Goal: Task Accomplishment & Management: Manage account settings

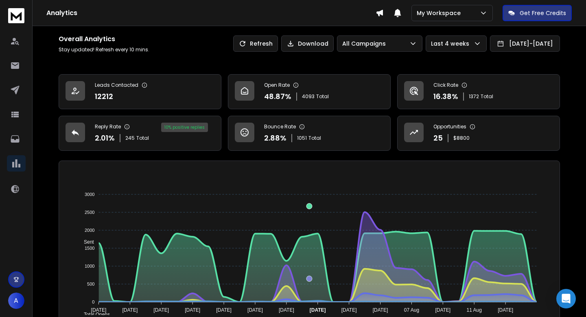
click at [264, 155] on div "Leads Contacted 12212 Open Rate 48.87 % 4093 Total Click Rate 16.38 % 1372 Tota…" at bounding box center [310, 208] width 502 height 268
click at [18, 91] on icon at bounding box center [15, 90] width 10 height 10
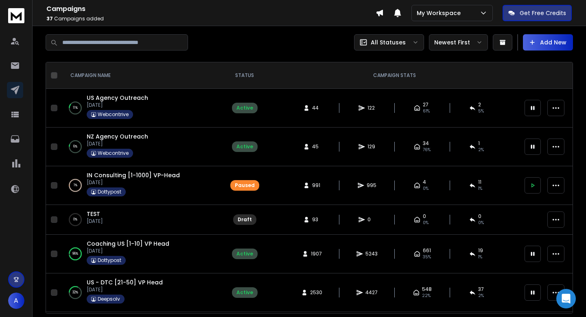
click at [114, 166] on td "1 % IN Consulting [1-1000] VP-Head [DATE] Dottypost" at bounding box center [141, 185] width 160 height 39
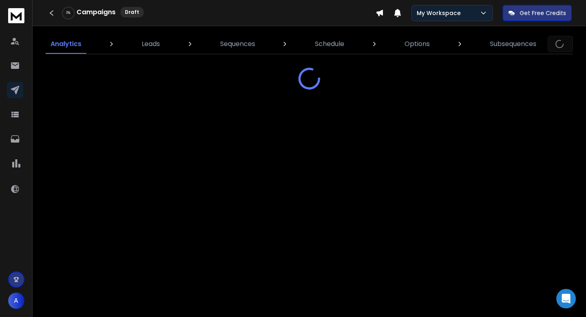
click at [435, 16] on p "My Workspace" at bounding box center [440, 13] width 47 height 8
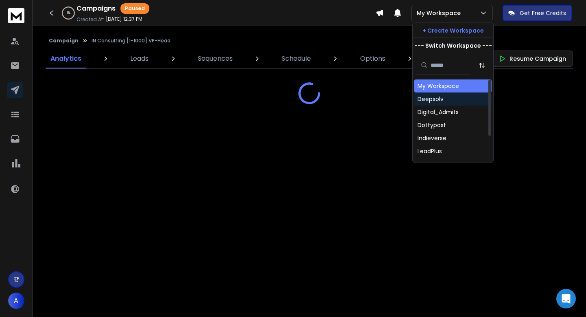
click at [444, 101] on div "Deepsolv" at bounding box center [452, 98] width 77 height 13
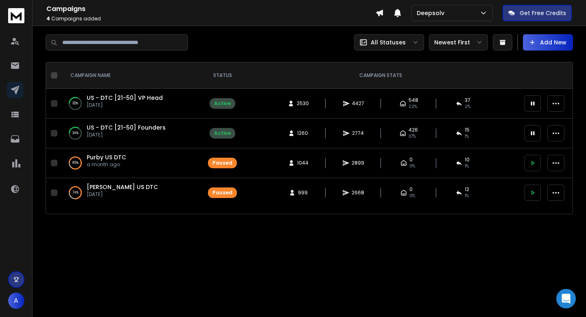
click at [291, 39] on div at bounding box center [178, 42] width 264 height 16
click at [16, 91] on icon at bounding box center [15, 89] width 9 height 9
click at [242, 44] on div at bounding box center [178, 42] width 264 height 16
click at [293, 44] on div at bounding box center [178, 42] width 264 height 16
click at [209, 48] on div at bounding box center [178, 42] width 264 height 16
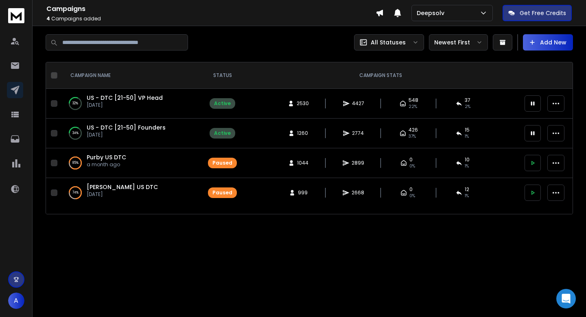
click at [244, 37] on div at bounding box center [178, 42] width 264 height 16
click at [12, 164] on icon at bounding box center [16, 163] width 8 height 8
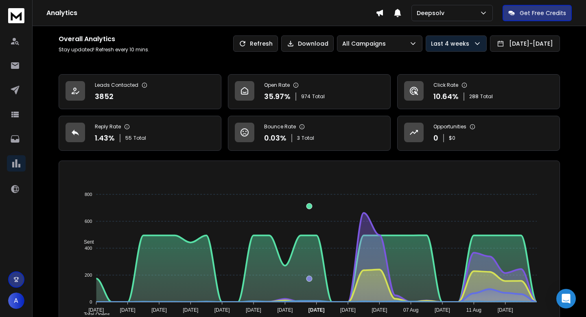
click at [431, 45] on p "Last 4 weeks" at bounding box center [452, 43] width 42 height 8
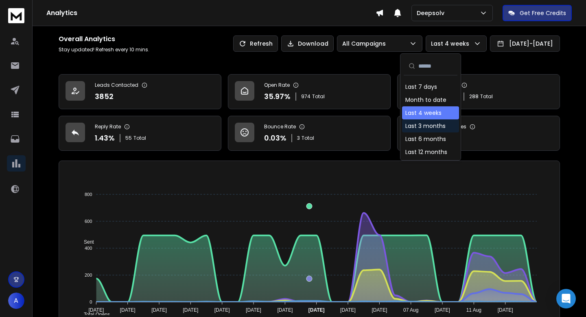
click at [429, 125] on div "Last 3 months" at bounding box center [425, 126] width 40 height 8
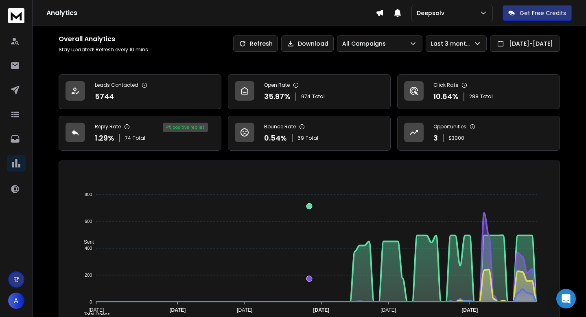
click at [219, 62] on div "Overall Analytics Stay updated! Refresh every 10 mins. Refresh Download All Cam…" at bounding box center [310, 291] width 502 height 515
click at [458, 14] on div "Deepsolv" at bounding box center [452, 13] width 71 height 8
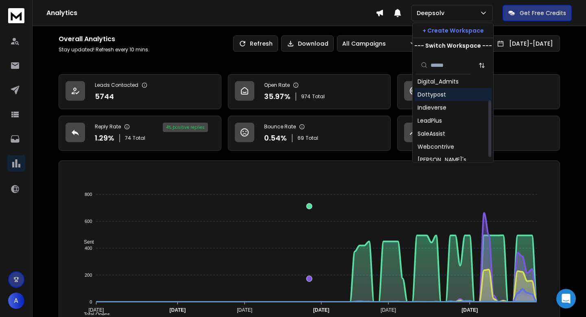
scroll to position [36, 0]
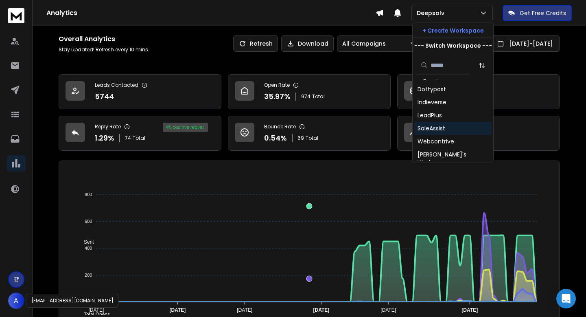
click at [14, 299] on span "A" at bounding box center [16, 300] width 16 height 16
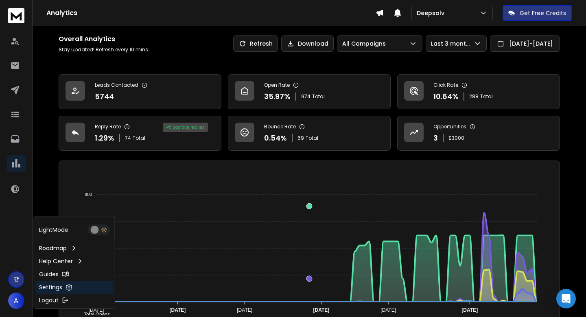
click at [49, 286] on p "Settings" at bounding box center [50, 287] width 23 height 8
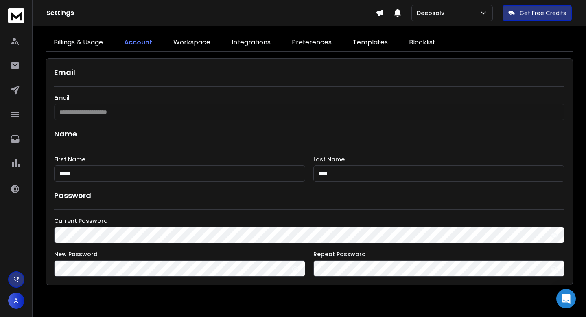
click at [198, 47] on link "Workspace" at bounding box center [191, 42] width 53 height 17
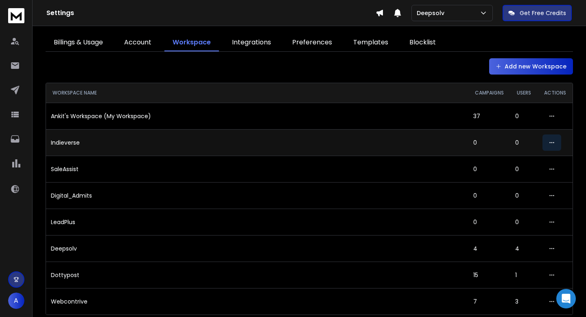
click at [551, 143] on icon "button" at bounding box center [552, 143] width 6 height 6
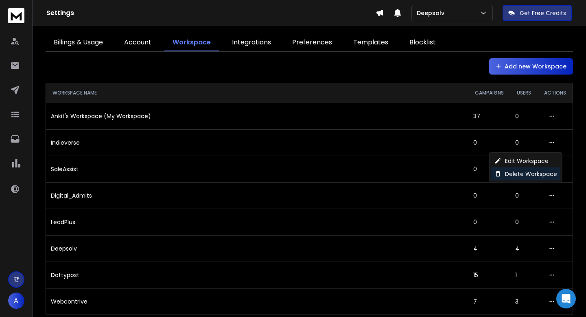
click at [513, 171] on p "Delete Workspace" at bounding box center [531, 174] width 52 height 8
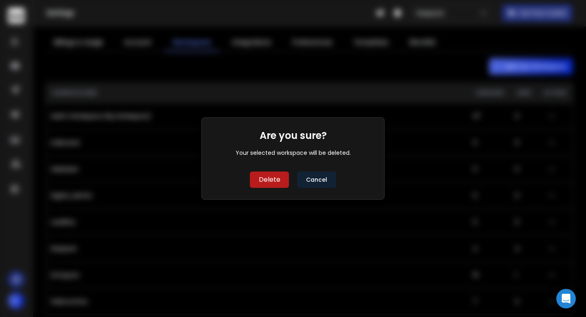
click at [284, 178] on button "Delete" at bounding box center [269, 179] width 39 height 16
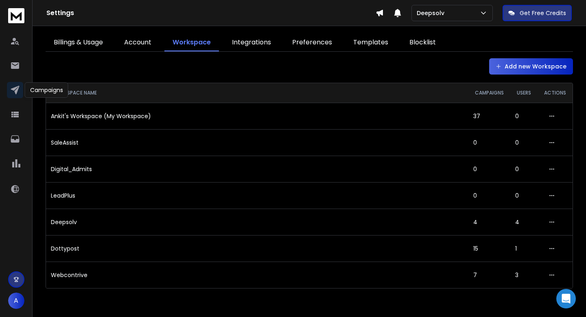
click at [13, 87] on icon at bounding box center [15, 90] width 10 height 10
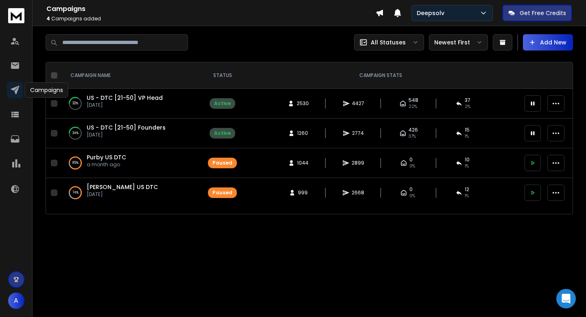
click at [431, 13] on p "Deepsolv" at bounding box center [432, 13] width 31 height 8
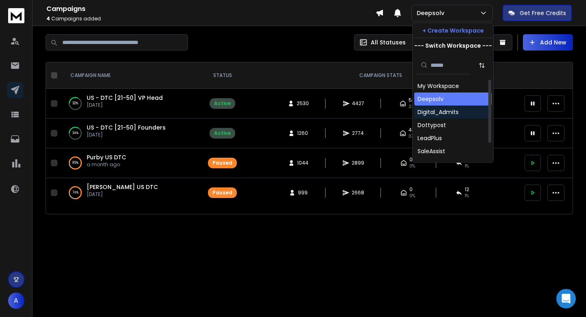
click at [321, 50] on div "Campaigns 4 Campaigns Added All Statuses Newest First Add New" at bounding box center [441, 42] width 264 height 16
